Goal: Communication & Community: Answer question/provide support

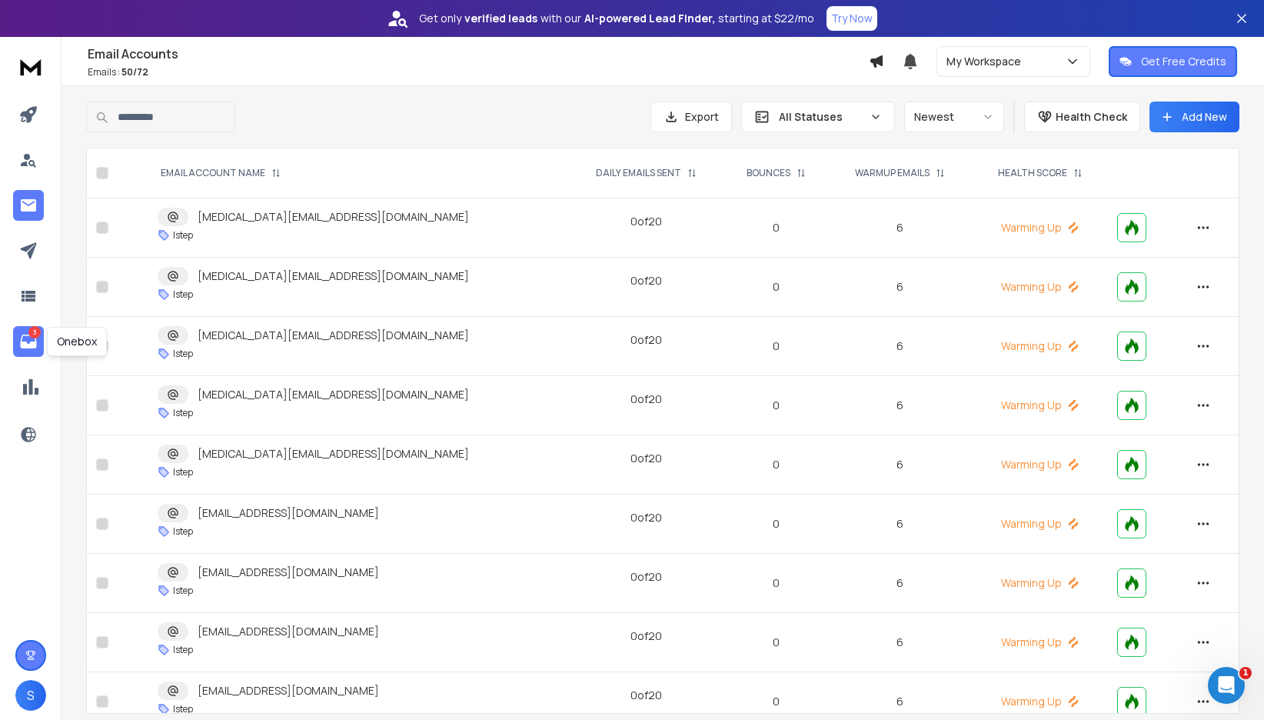
click at [36, 339] on icon at bounding box center [28, 341] width 18 height 18
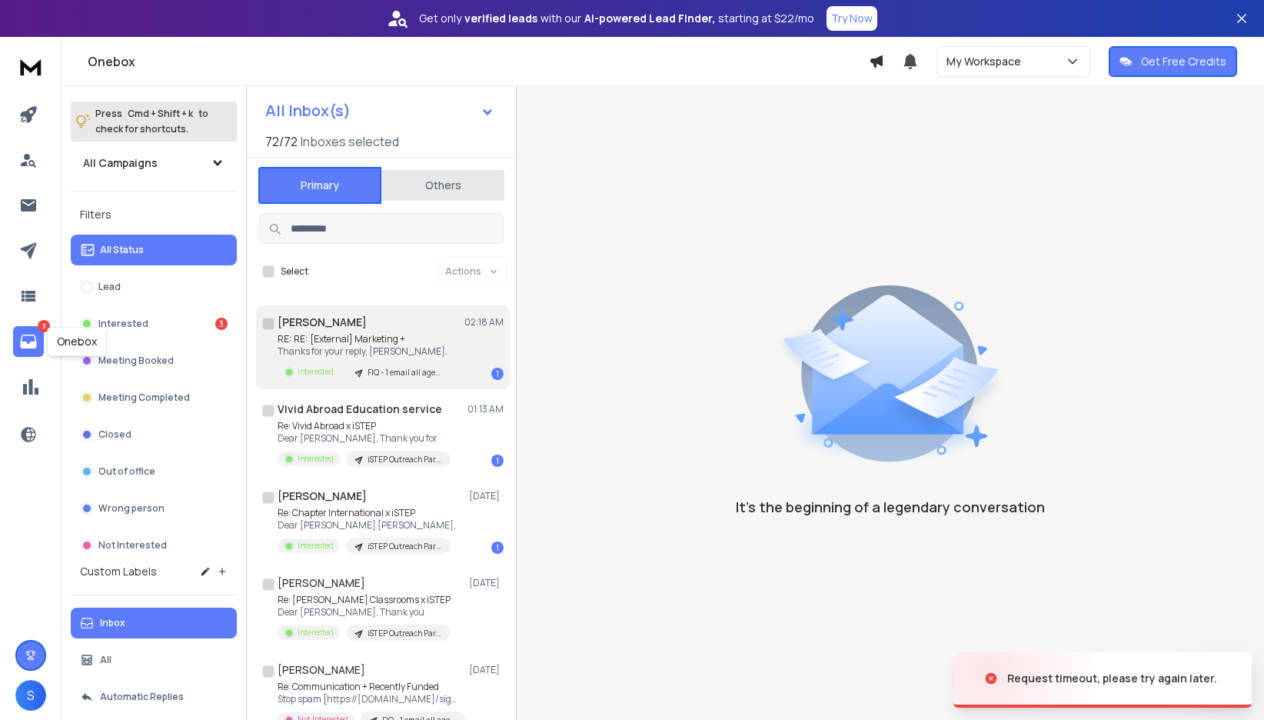
click at [375, 324] on div "[PERSON_NAME] 02:18 AM" at bounding box center [391, 321] width 226 height 15
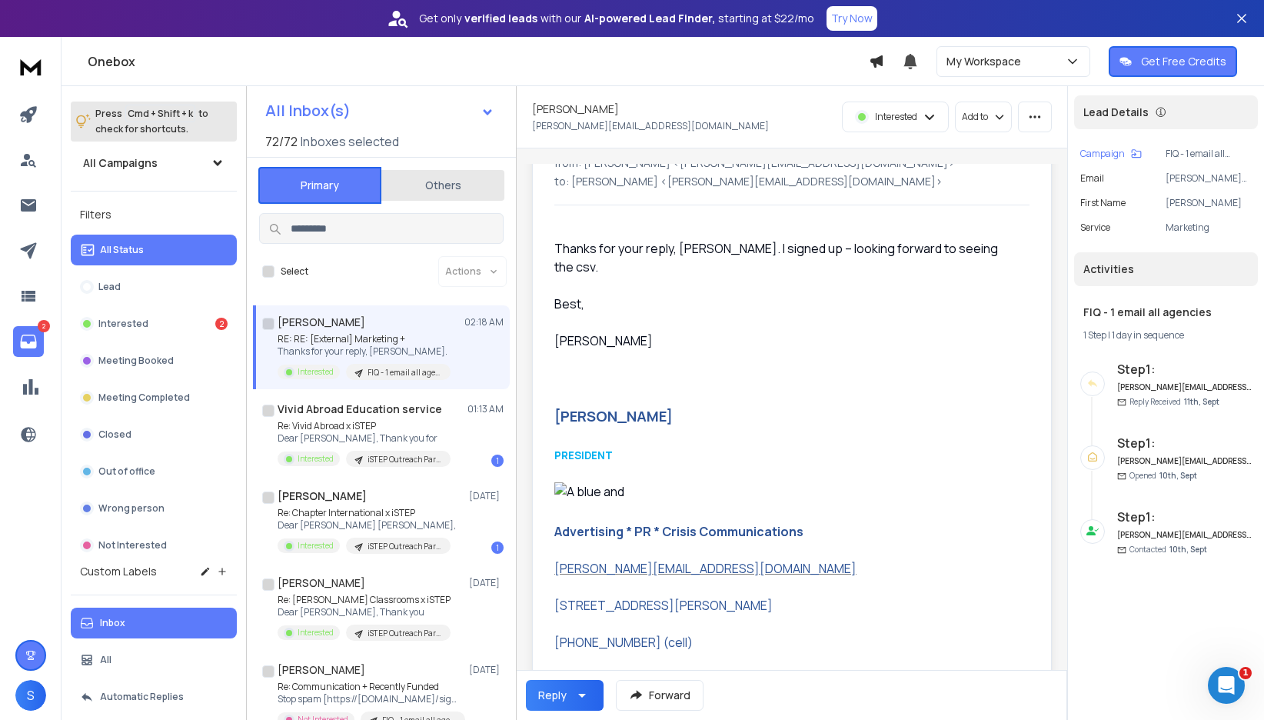
scroll to position [121, 0]
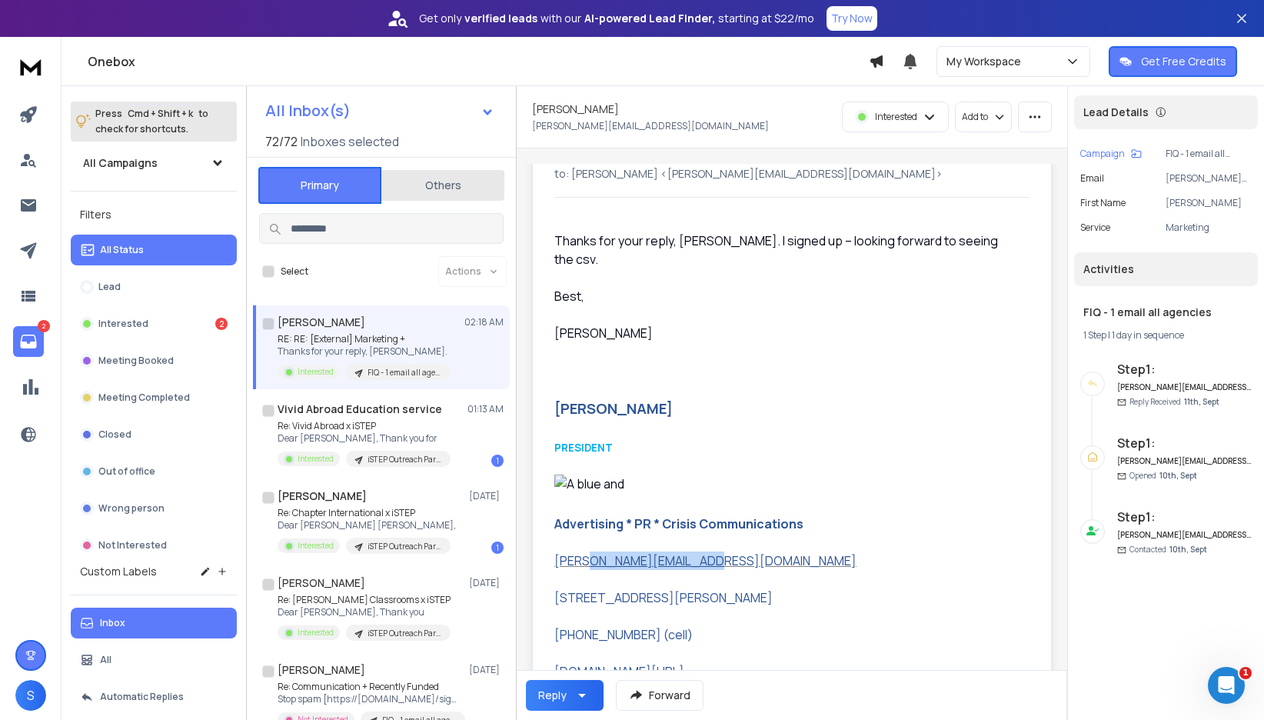
drag, startPoint x: 727, startPoint y: 543, endPoint x: 596, endPoint y: 544, distance: 130.7
click at [596, 551] on p "[PERSON_NAME][EMAIL_ADDRESS][DOMAIN_NAME]" at bounding box center [778, 560] width 449 height 18
copy span "[DOMAIN_NAME]"
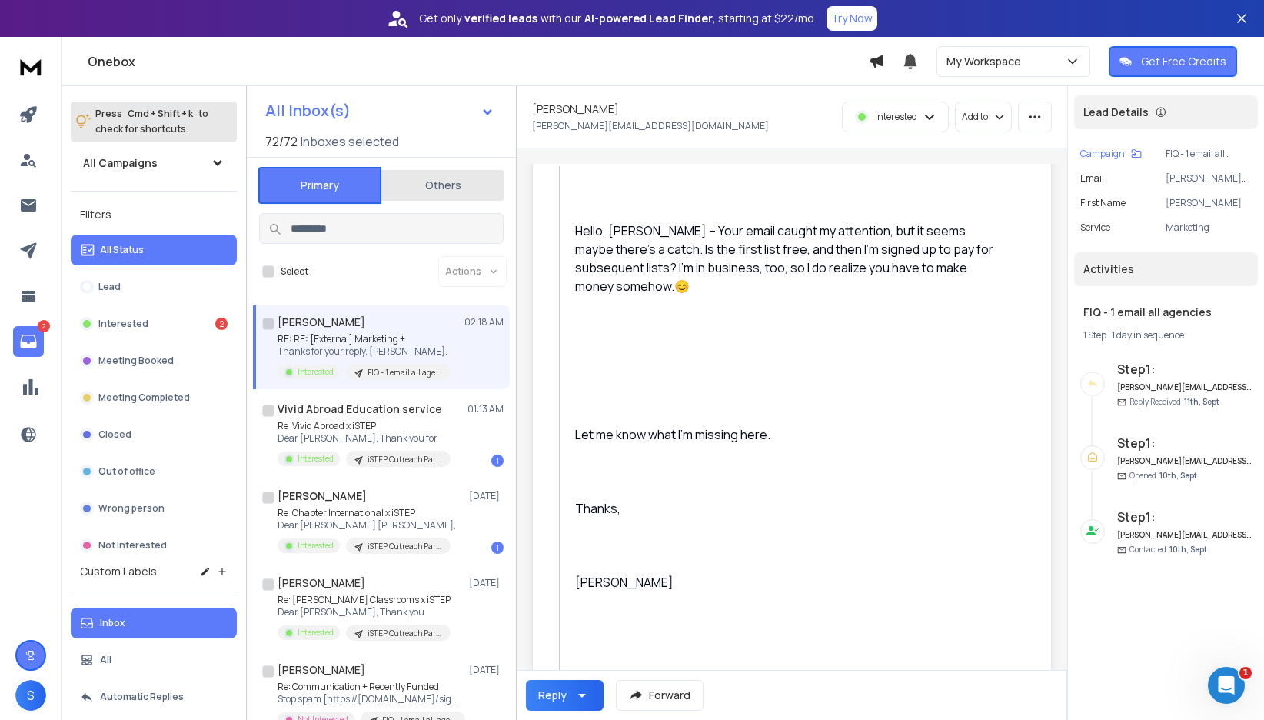
scroll to position [2737, 0]
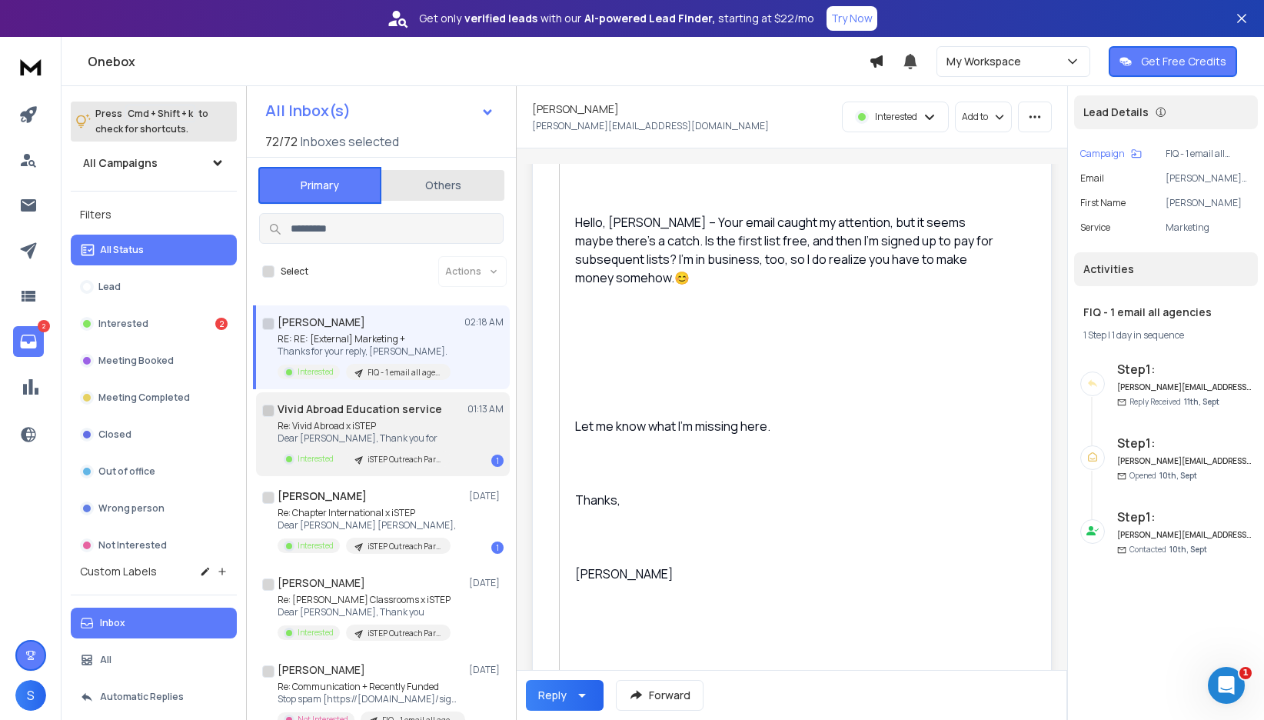
click at [354, 425] on p "Re: Vivid Abroad x iSTEP" at bounding box center [364, 426] width 173 height 12
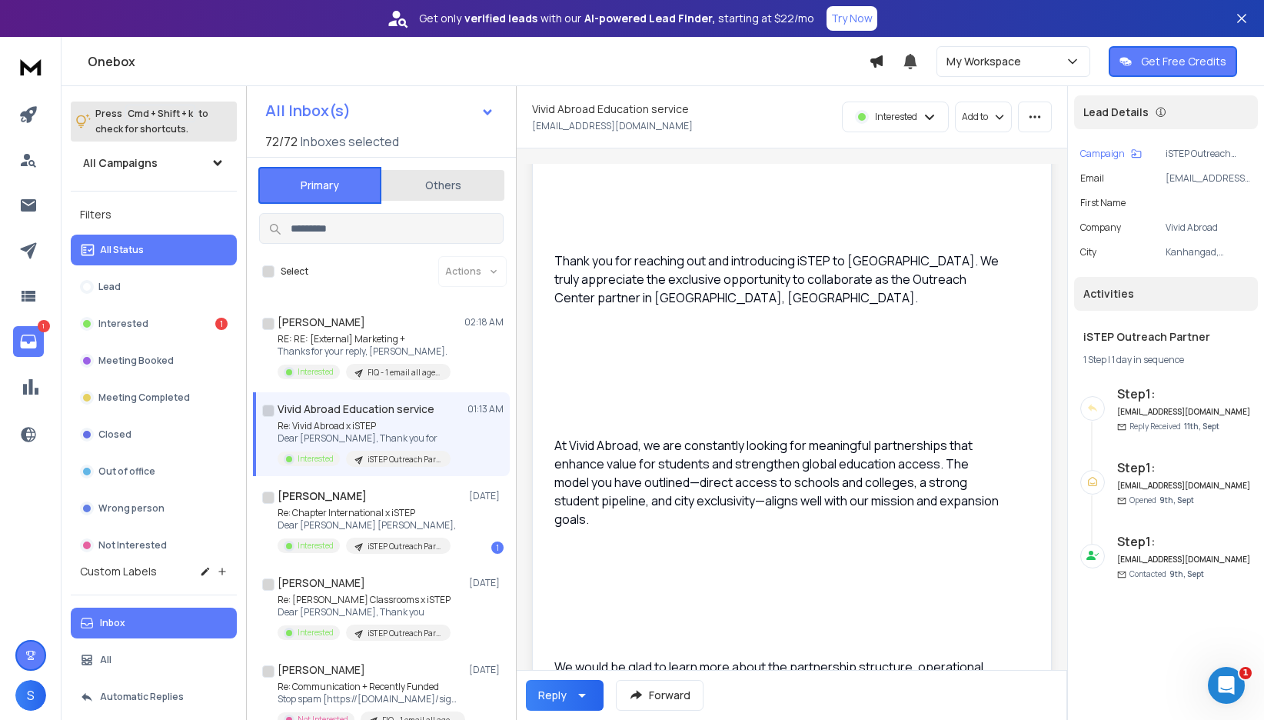
scroll to position [0, 0]
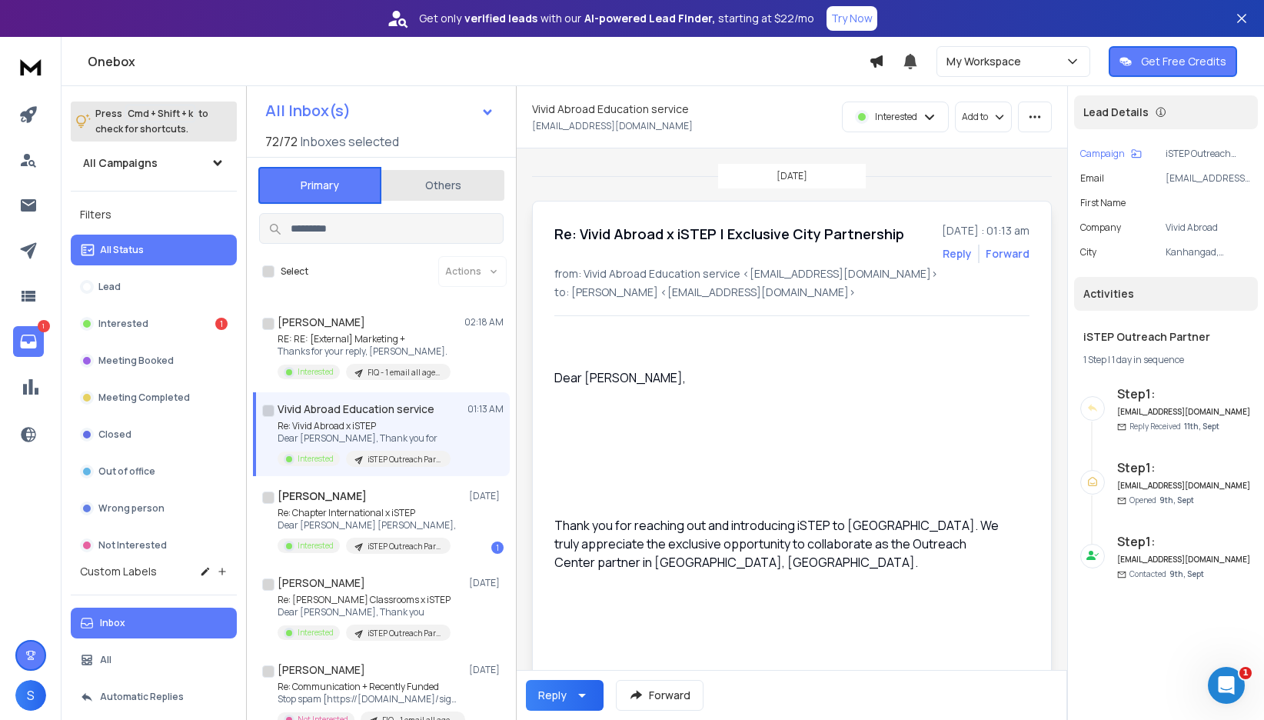
click at [1002, 252] on div "Forward" at bounding box center [1008, 253] width 44 height 15
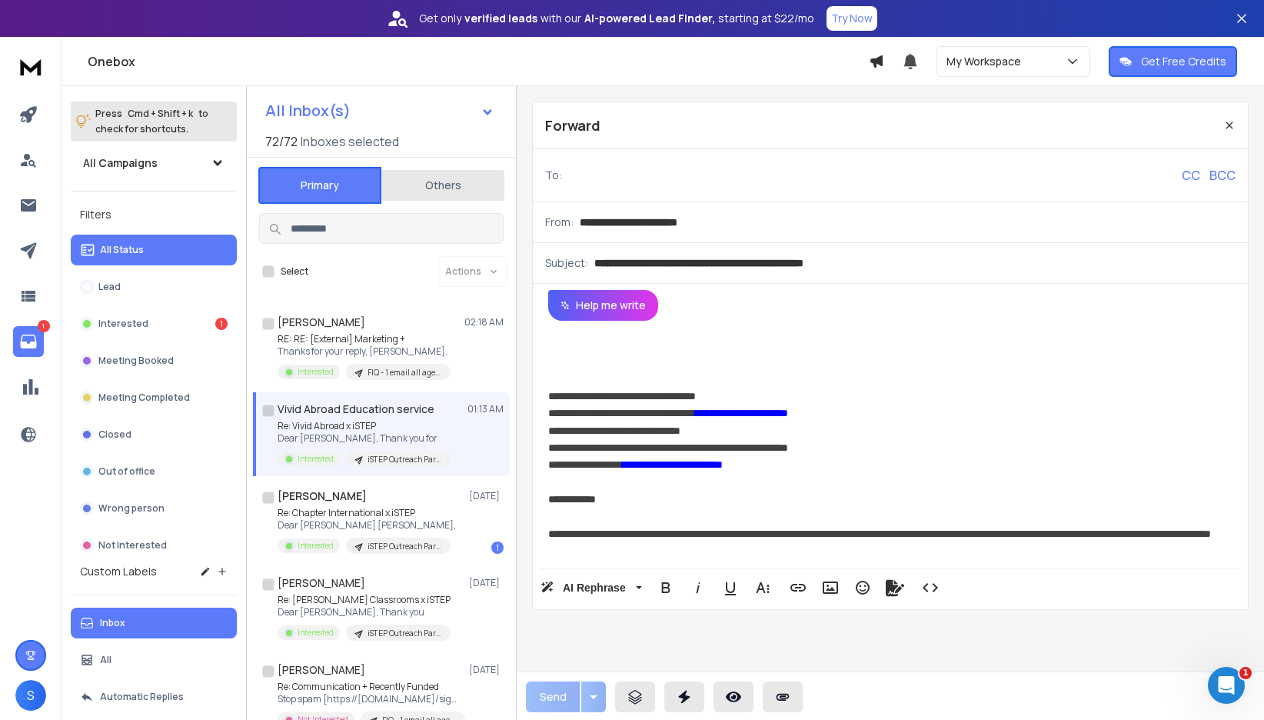
click at [598, 169] on input at bounding box center [622, 175] width 108 height 28
type input "**********"
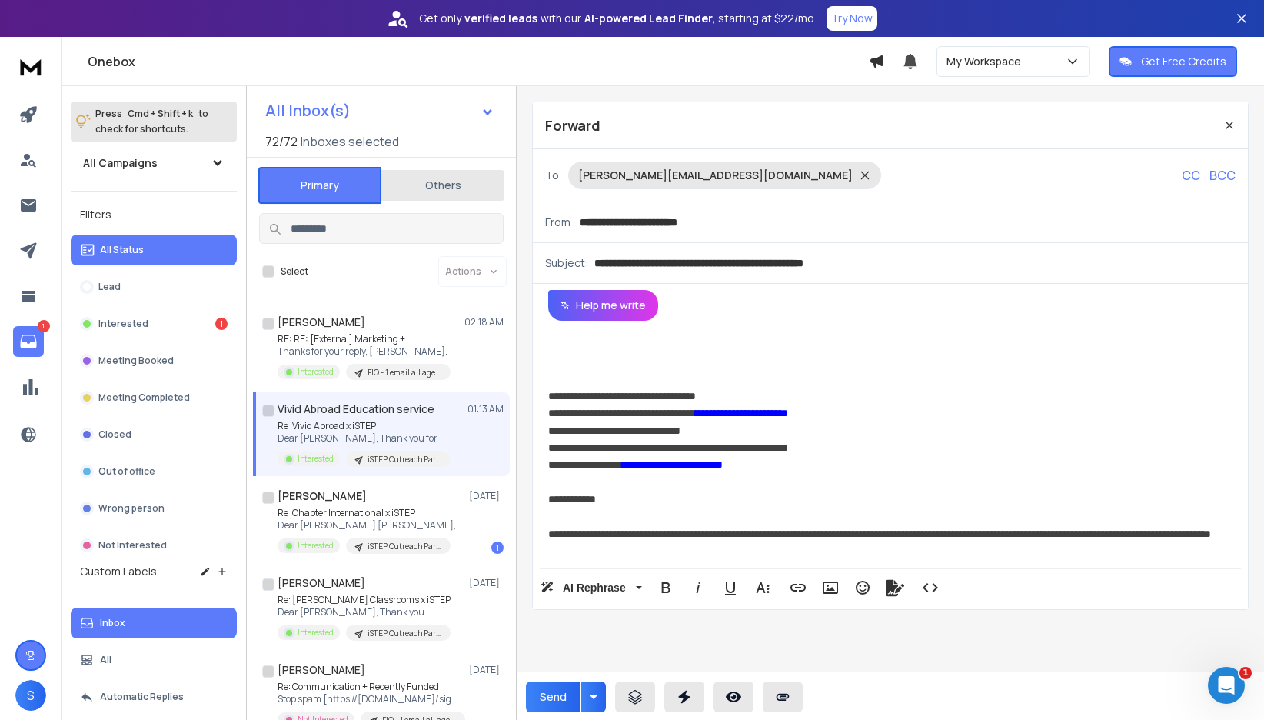
click at [725, 378] on div at bounding box center [888, 379] width 680 height 17
click at [547, 704] on button "Send" at bounding box center [553, 696] width 54 height 31
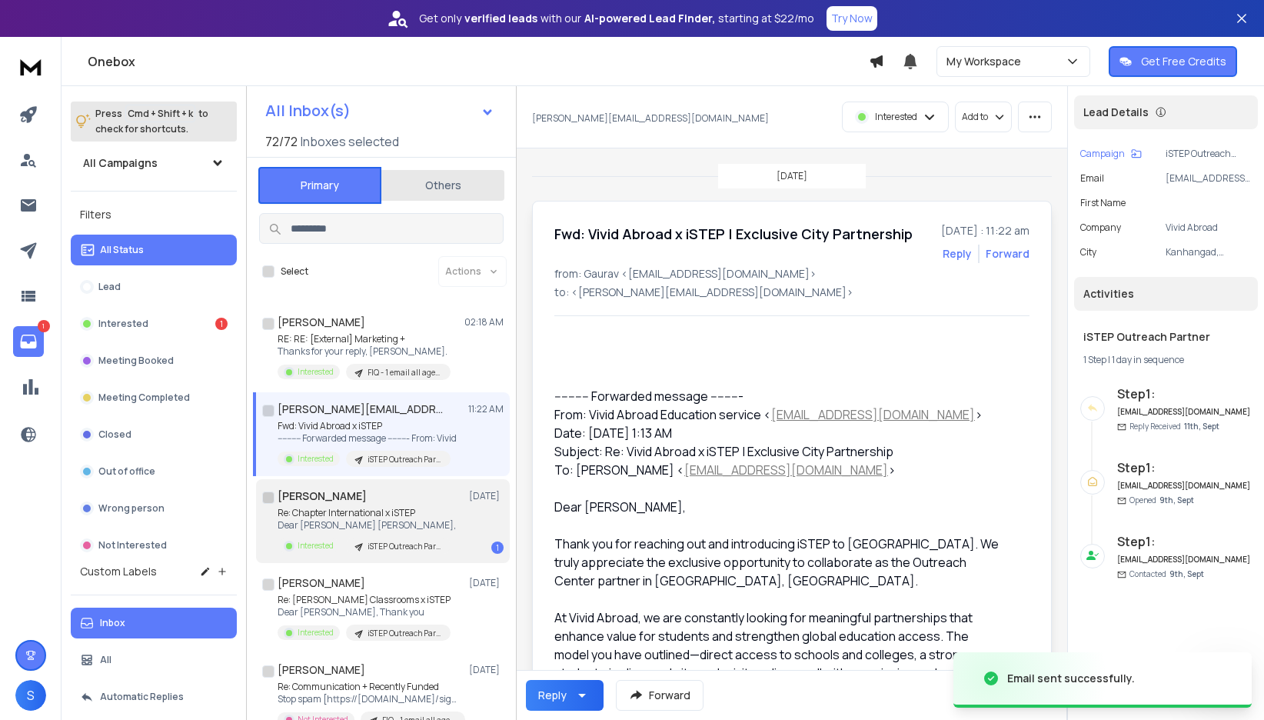
click at [344, 498] on div "[PERSON_NAME] [DATE]" at bounding box center [391, 495] width 226 height 15
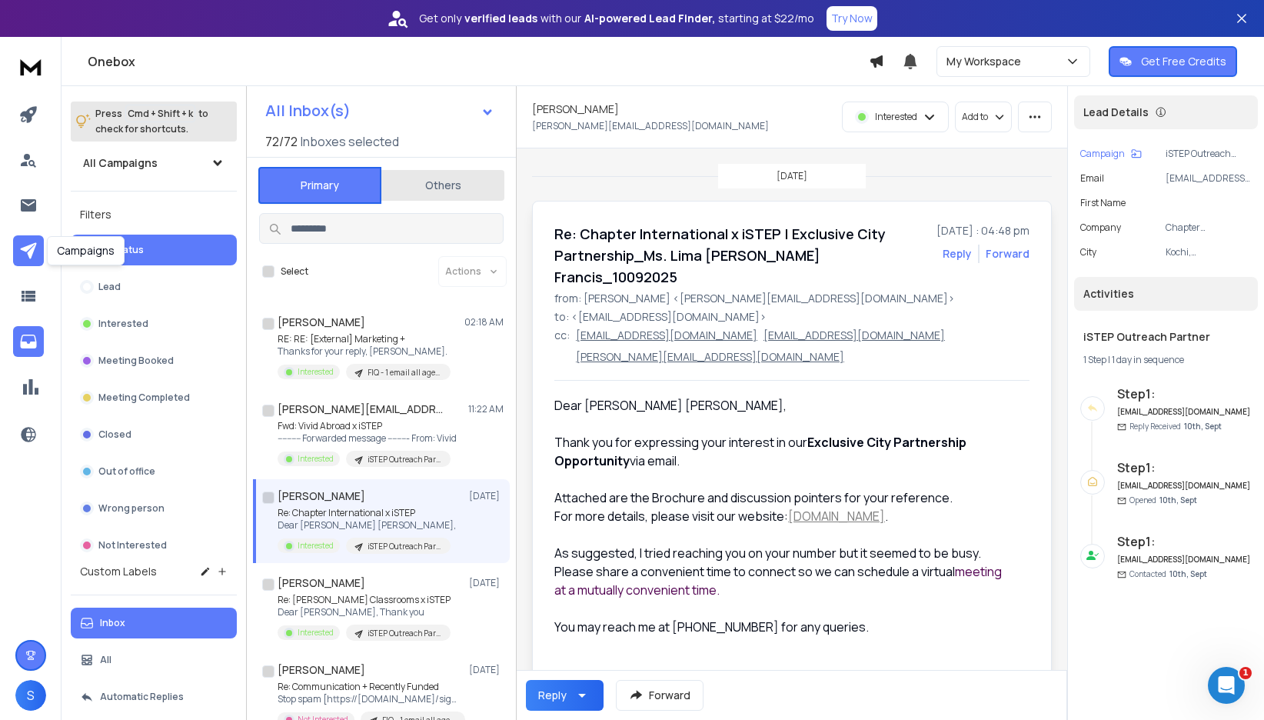
click at [22, 250] on icon at bounding box center [28, 250] width 18 height 18
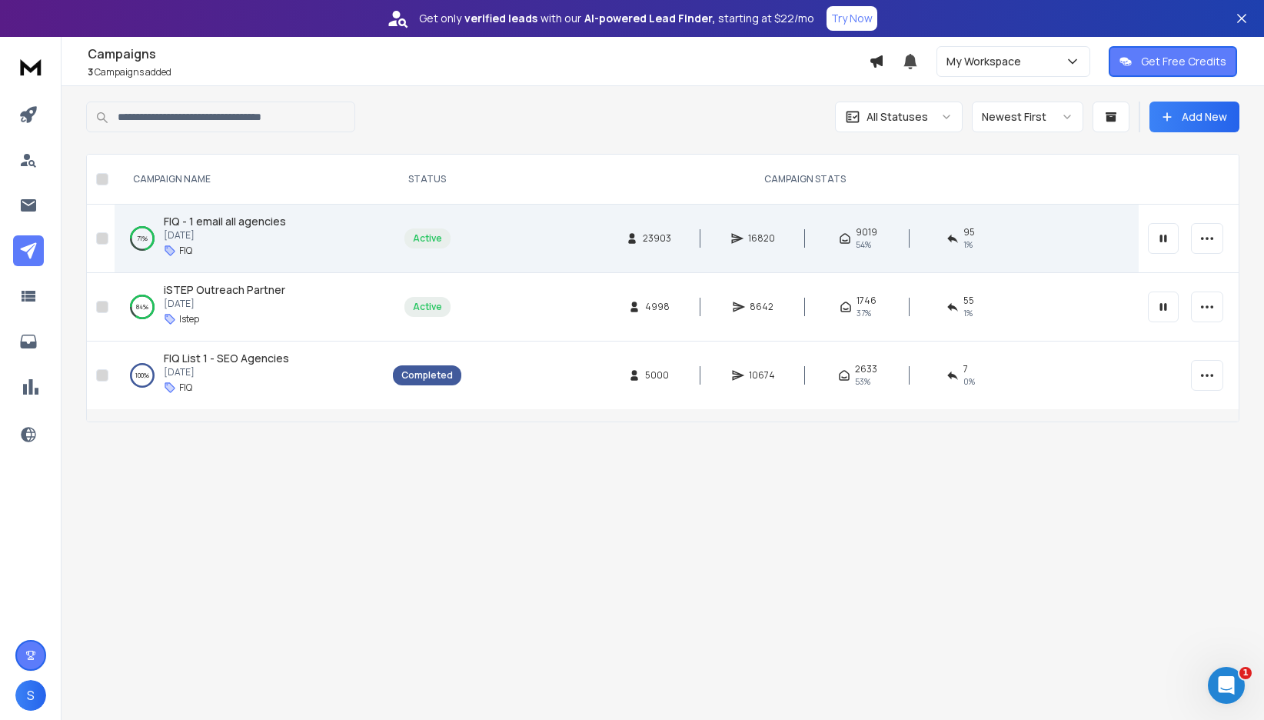
click at [252, 215] on span "FIQ - 1 email all agencies" at bounding box center [225, 221] width 122 height 15
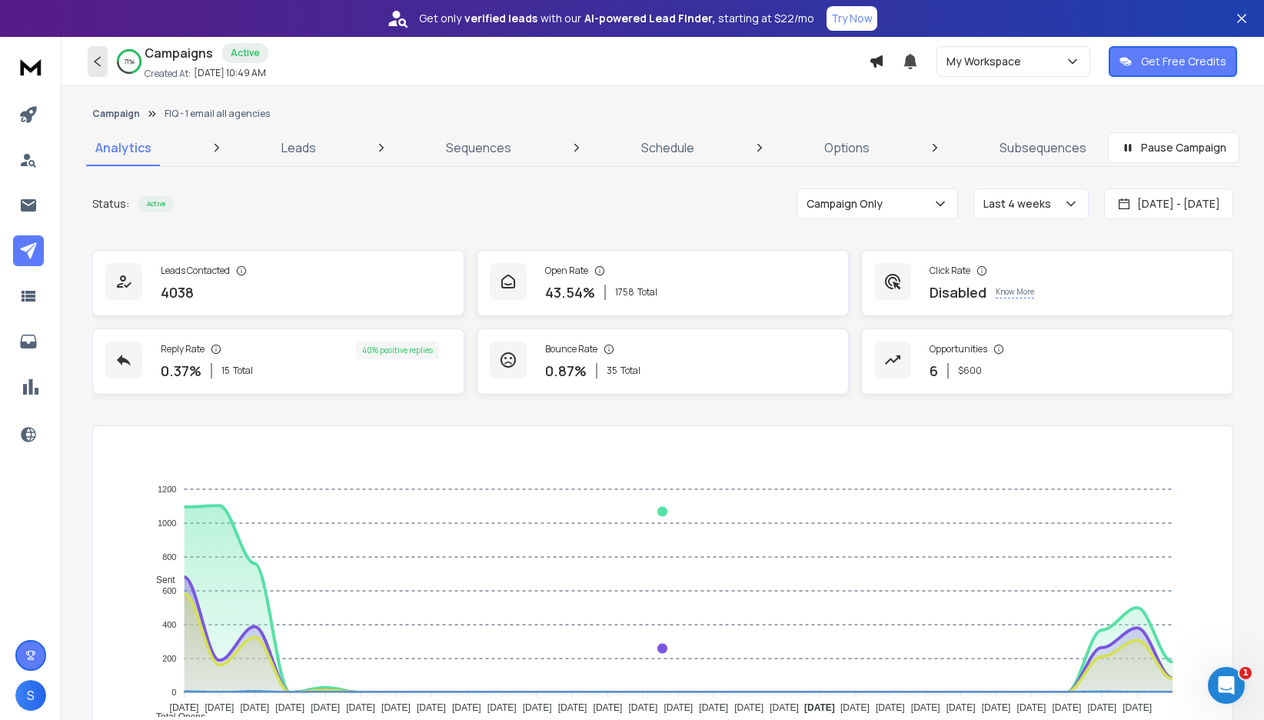
click at [97, 63] on icon at bounding box center [97, 61] width 6 height 10
